Goal: Check status

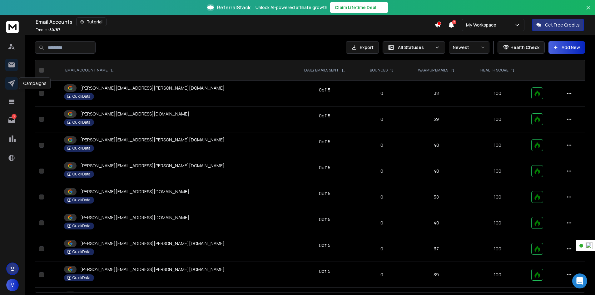
click at [12, 87] on icon at bounding box center [11, 83] width 7 height 7
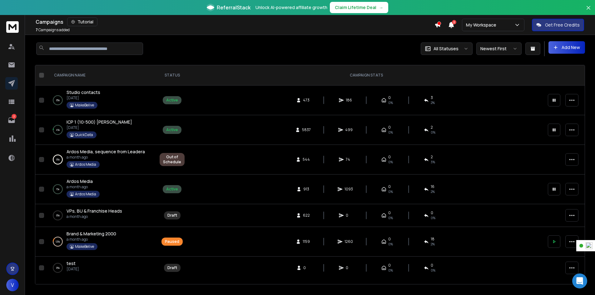
click at [116, 98] on div "0 % Studio contacts [DATE] MakeBelive" at bounding box center [101, 100] width 97 height 22
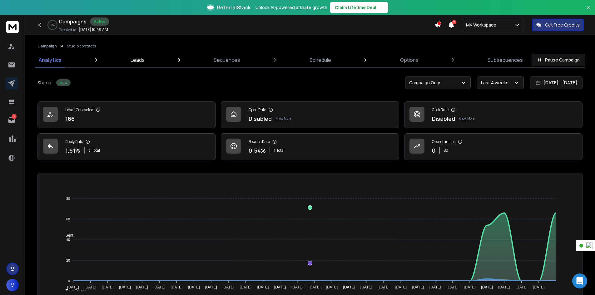
click at [143, 60] on p "Leads" at bounding box center [138, 59] width 14 height 7
